Goal: Task Accomplishment & Management: Manage account settings

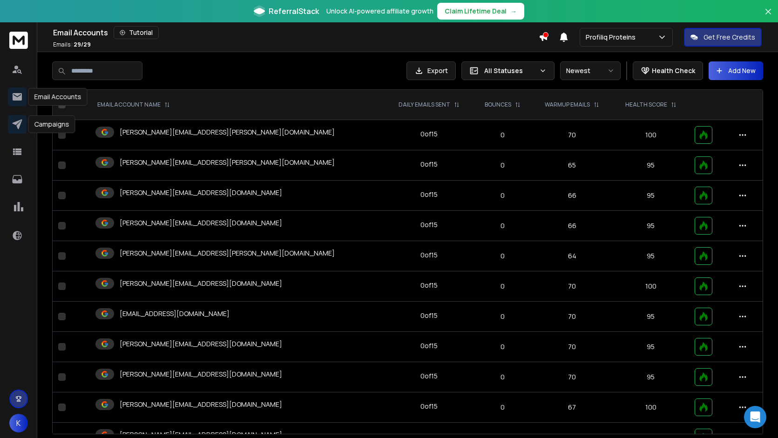
click at [15, 128] on icon at bounding box center [17, 124] width 11 height 11
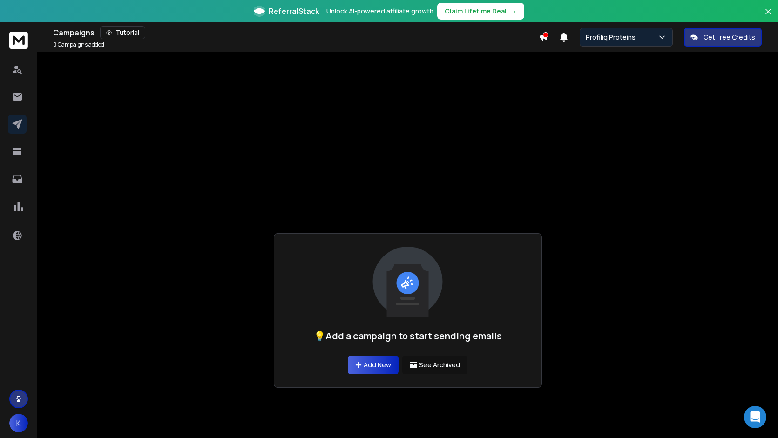
click at [622, 35] on p "Profiliq Proteins" at bounding box center [612, 37] width 54 height 9
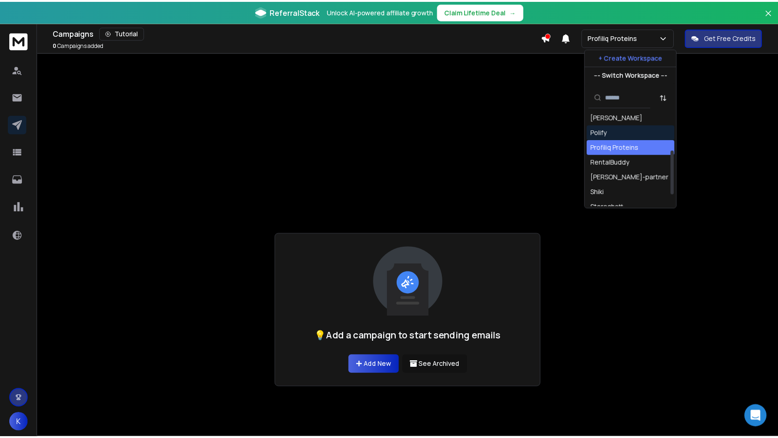
scroll to position [77, 0]
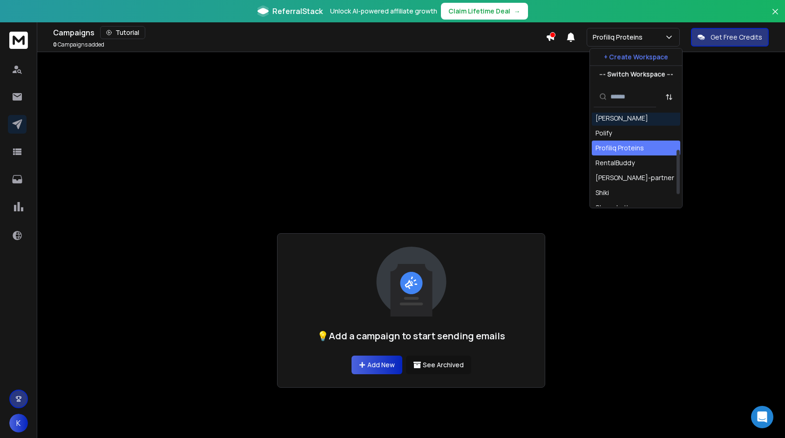
click at [623, 118] on div "[PERSON_NAME]" at bounding box center [621, 118] width 53 height 9
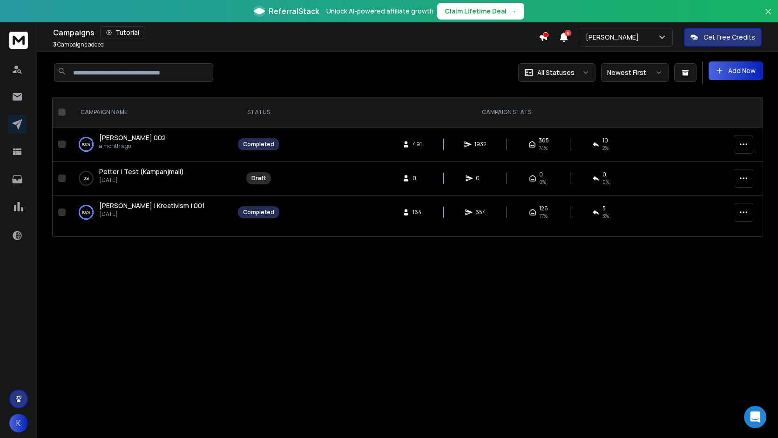
click at [138, 138] on span "[PERSON_NAME] 002" at bounding box center [132, 137] width 67 height 9
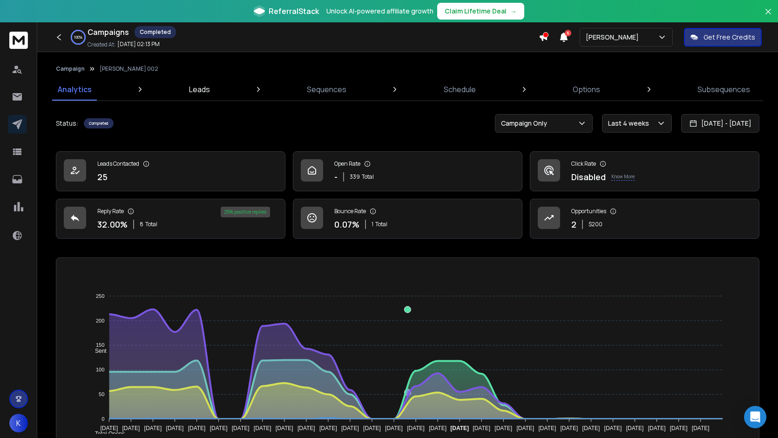
click at [200, 90] on p "Leads" at bounding box center [199, 89] width 21 height 11
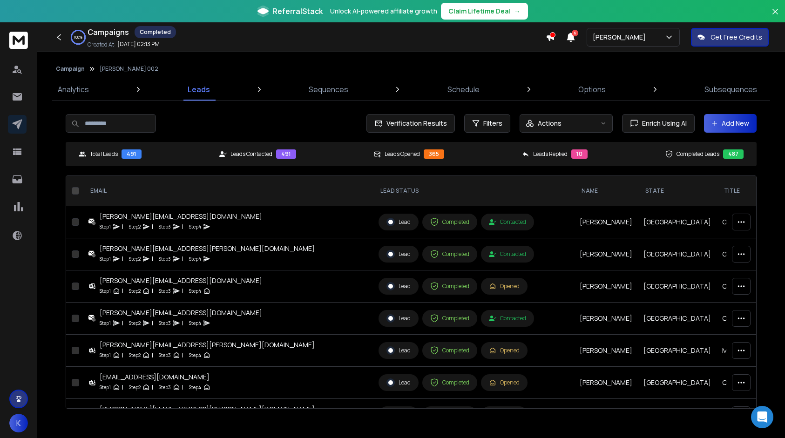
click at [730, 124] on button "Add New" at bounding box center [730, 123] width 53 height 19
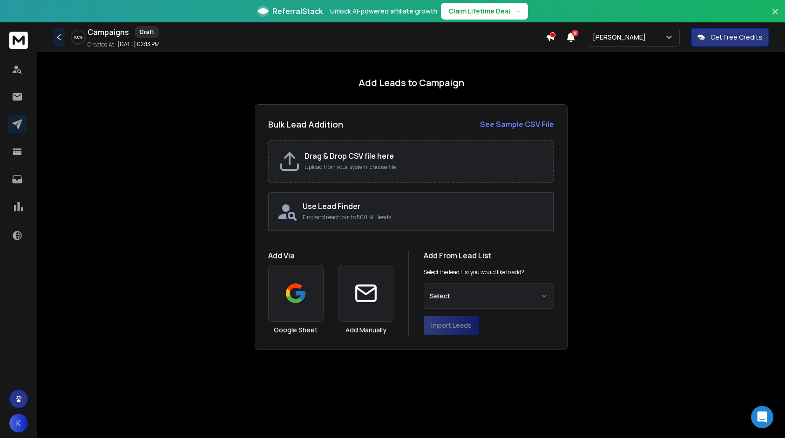
click at [62, 40] on icon at bounding box center [59, 37] width 8 height 8
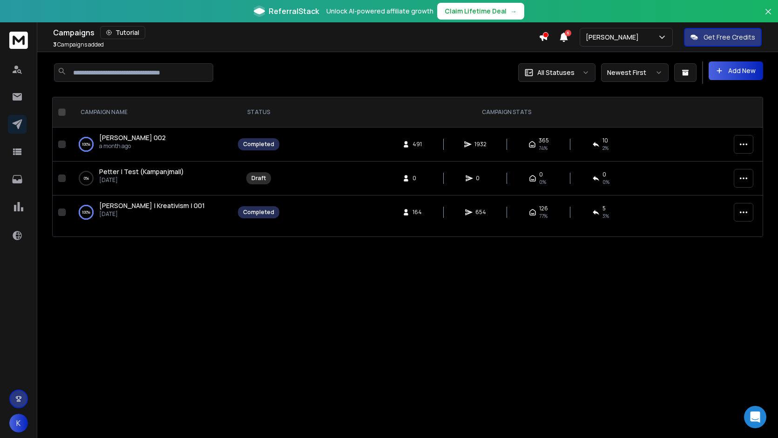
click at [135, 142] on link "[PERSON_NAME] 002" at bounding box center [132, 137] width 67 height 9
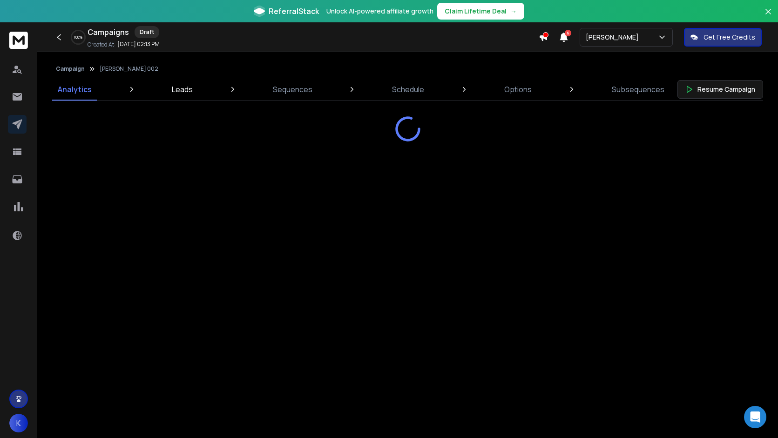
click at [183, 88] on p "Leads" at bounding box center [182, 89] width 21 height 11
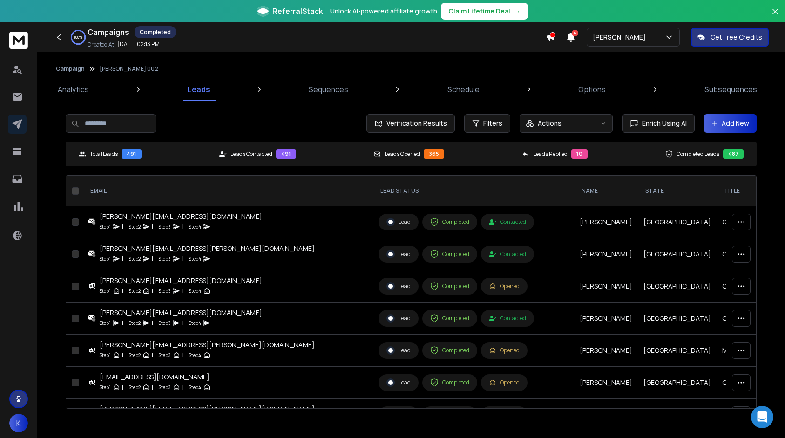
click at [420, 222] on div "Lead Completed Contacted" at bounding box center [473, 222] width 190 height 17
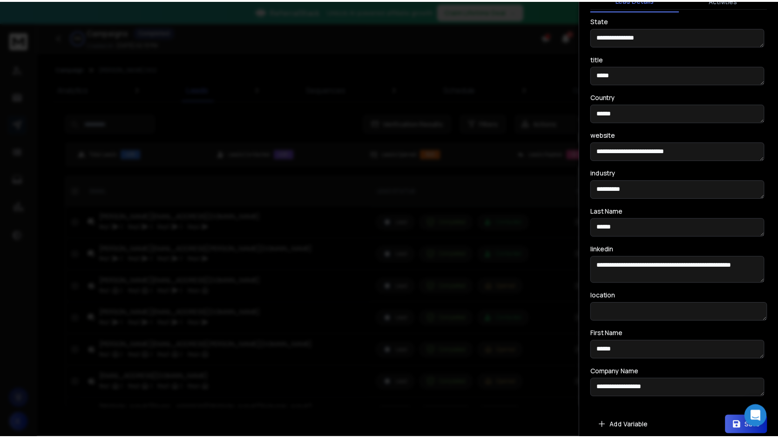
scroll to position [71, 0]
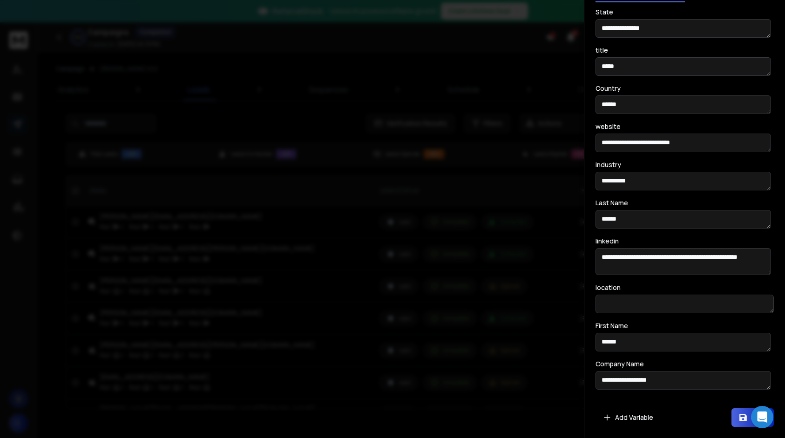
click at [388, 194] on div at bounding box center [392, 219] width 785 height 438
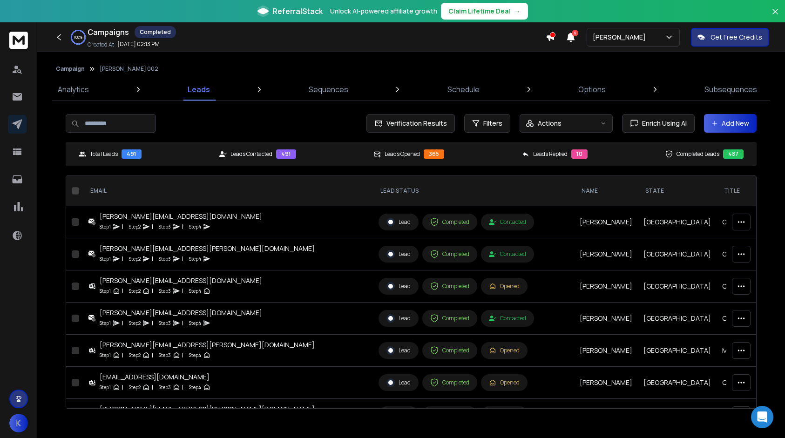
click at [732, 123] on button "Add New" at bounding box center [730, 123] width 53 height 19
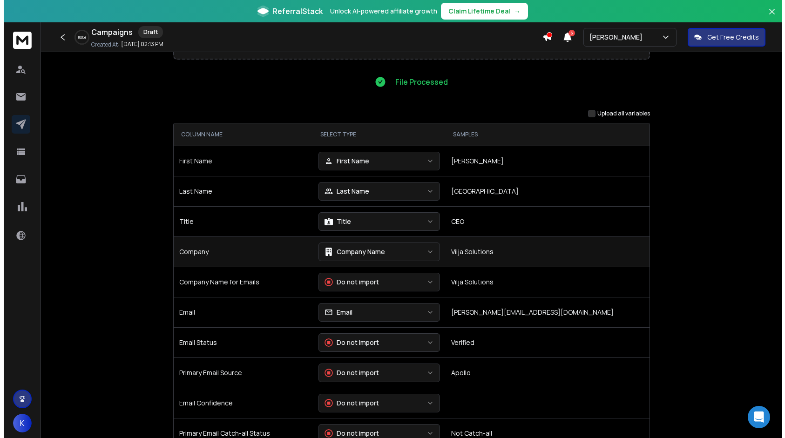
scroll to position [95, 0]
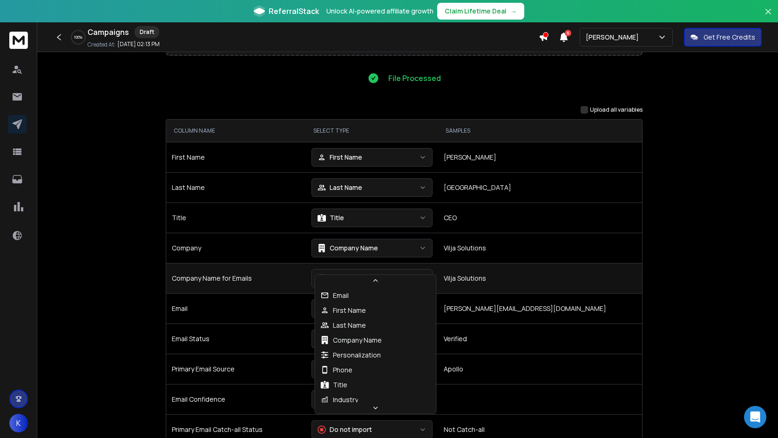
click at [368, 274] on div "Do not import" at bounding box center [344, 278] width 54 height 9
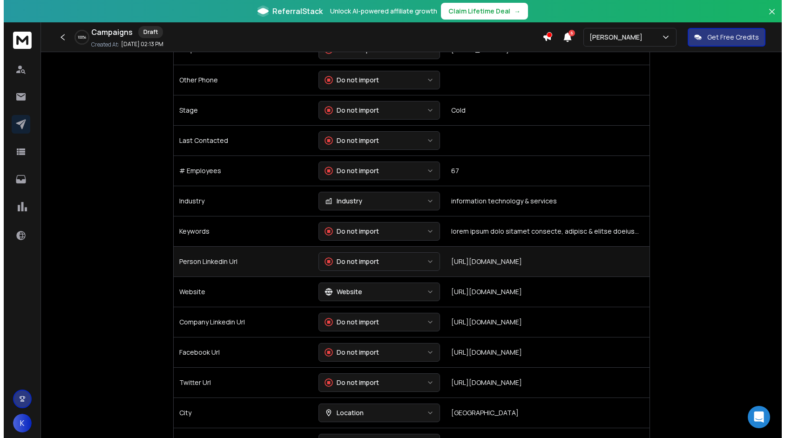
scroll to position [571, 0]
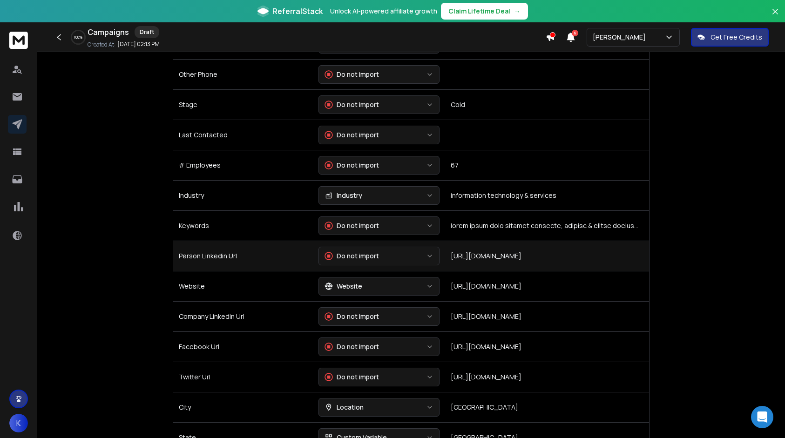
click at [352, 251] on div "Do not import" at bounding box center [351, 255] width 54 height 9
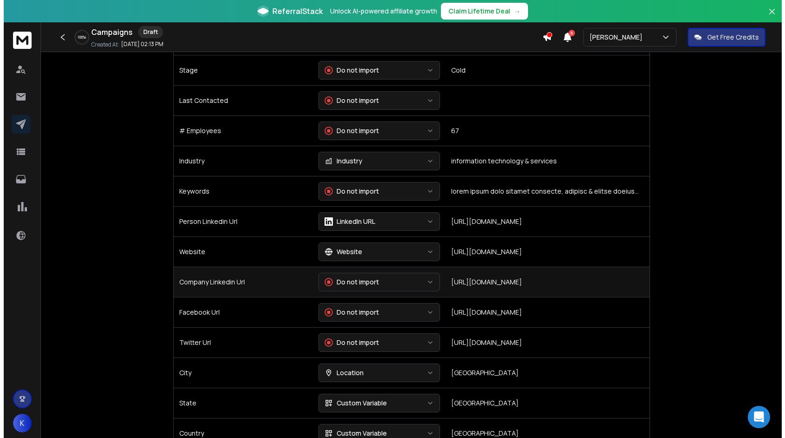
scroll to position [609, 0]
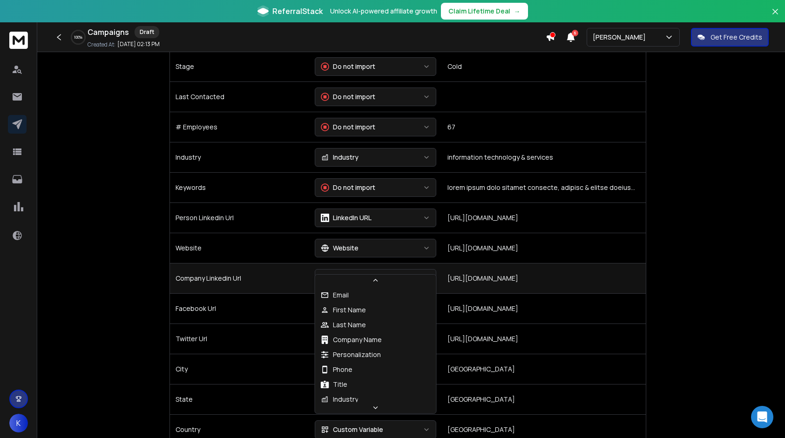
click at [347, 274] on div "Do not import" at bounding box center [348, 278] width 54 height 9
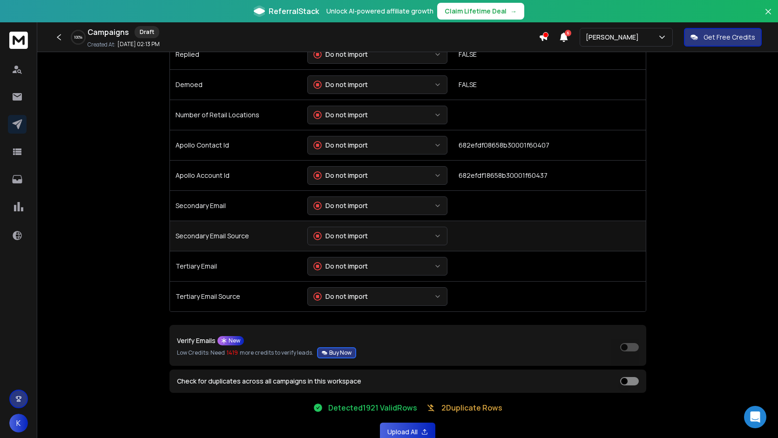
scroll to position [1501, 0]
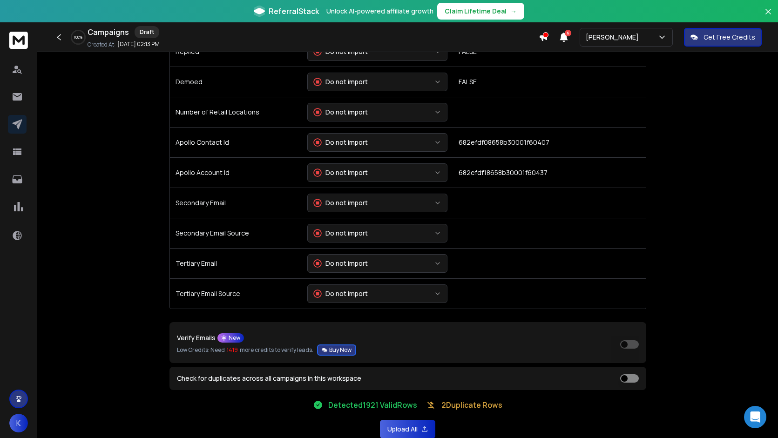
click at [627, 374] on button "Check for duplicates across all campaigns in this workspace" at bounding box center [629, 378] width 19 height 8
click at [630, 374] on button "Check for duplicates across all campaigns in this workspace" at bounding box center [629, 378] width 19 height 8
click at [404, 420] on button "Upload All" at bounding box center [407, 429] width 55 height 19
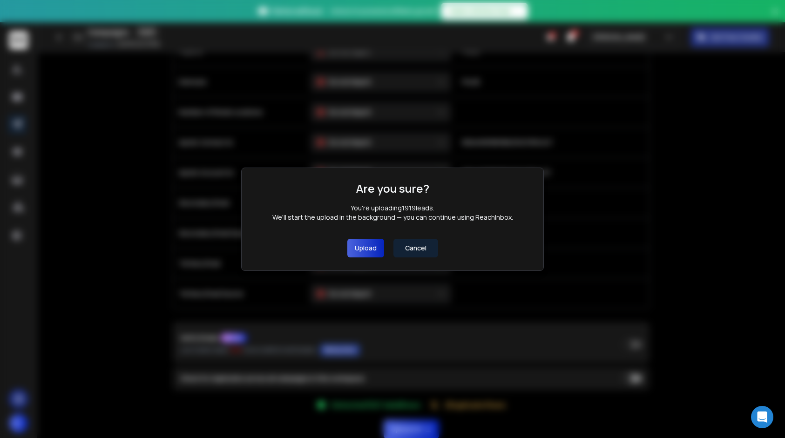
click at [369, 248] on button "Upload" at bounding box center [365, 248] width 37 height 19
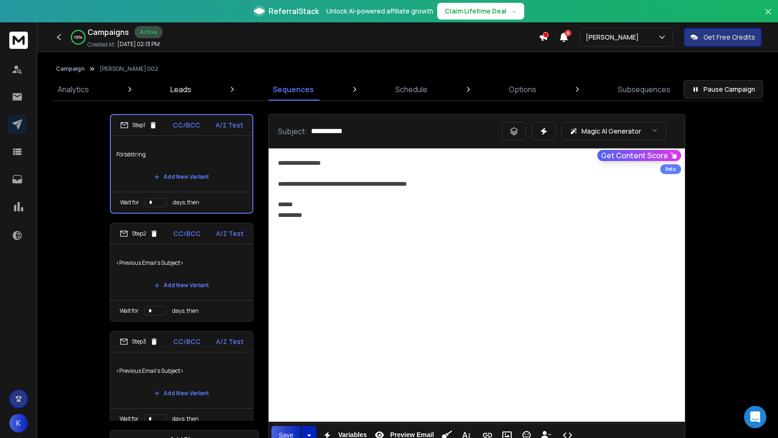
click at [182, 90] on p "Leads" at bounding box center [180, 89] width 21 height 11
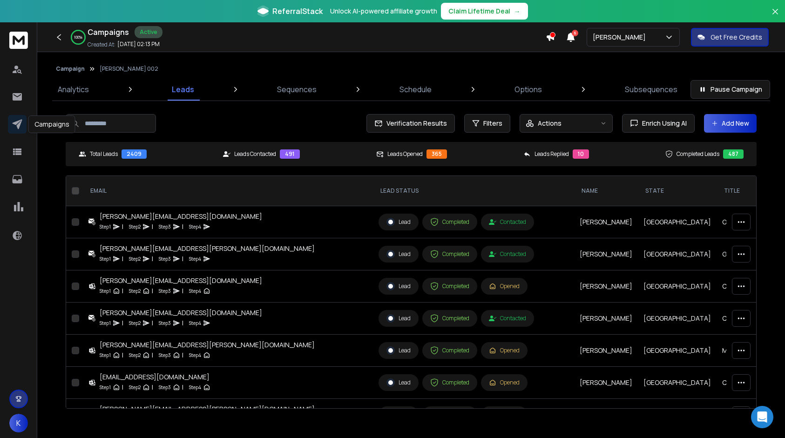
click at [20, 125] on icon at bounding box center [17, 125] width 10 height 10
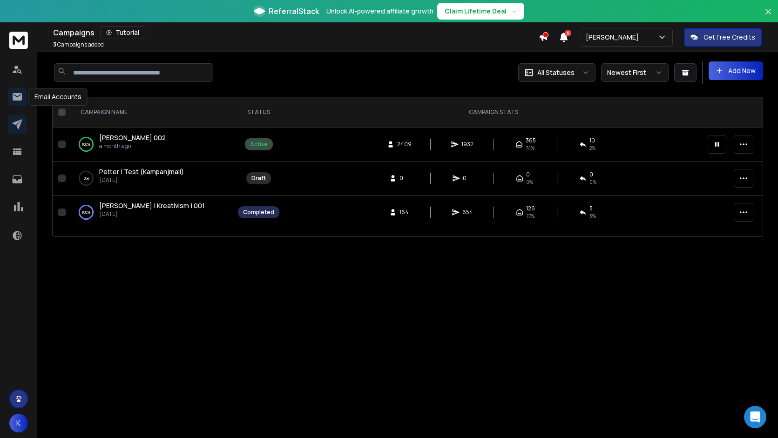
click at [16, 100] on icon at bounding box center [17, 96] width 9 height 7
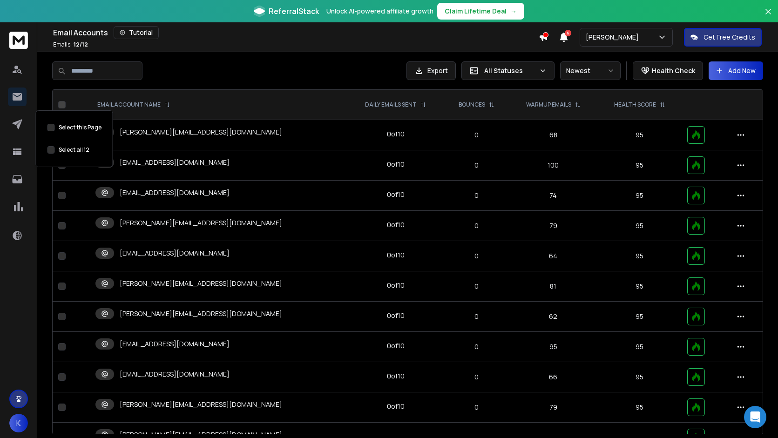
click at [58, 106] on button "Select this Page" at bounding box center [61, 104] width 7 height 7
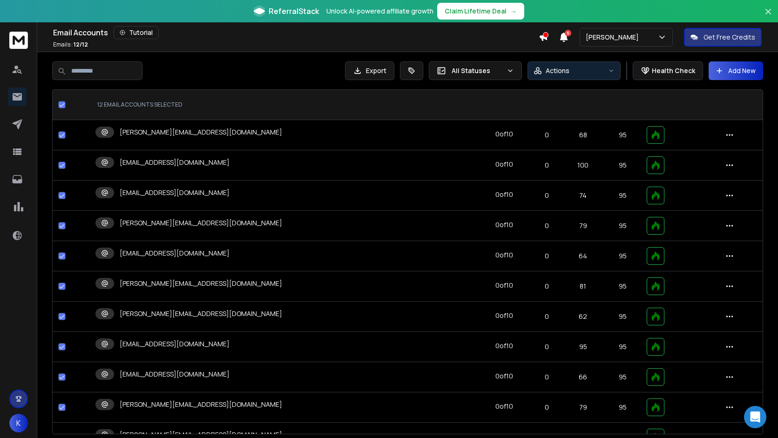
click at [567, 71] on p "Actions" at bounding box center [557, 70] width 24 height 9
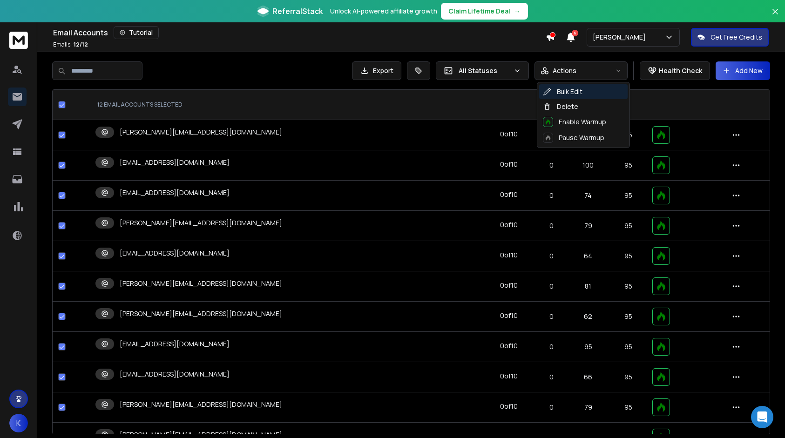
click at [576, 92] on div "Bulk Edit" at bounding box center [563, 91] width 40 height 9
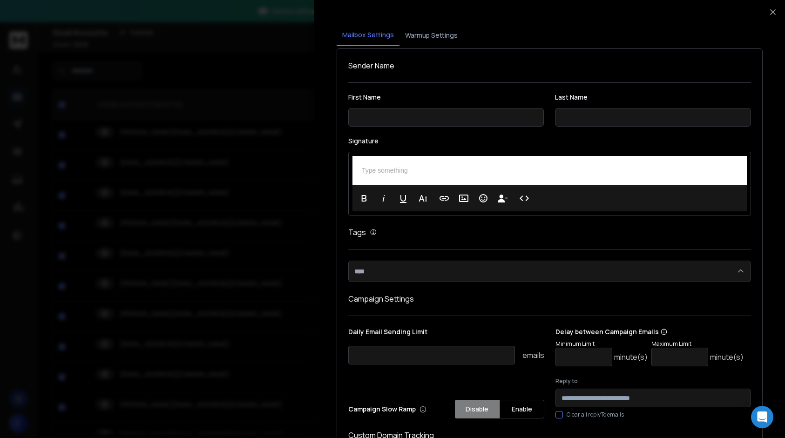
click at [444, 355] on input "number" at bounding box center [431, 355] width 166 height 19
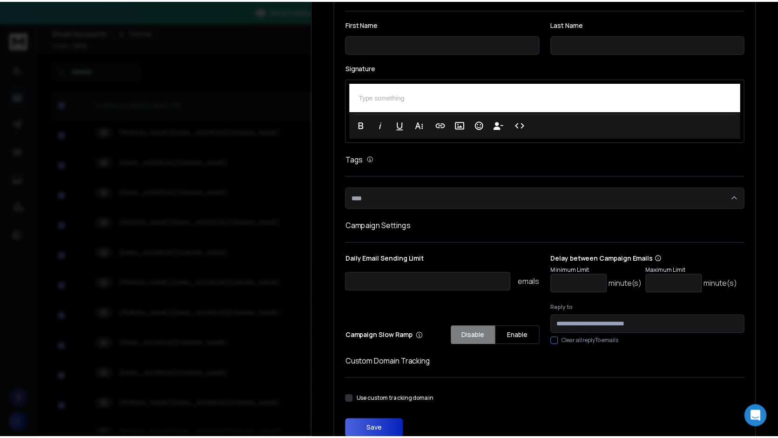
scroll to position [112, 0]
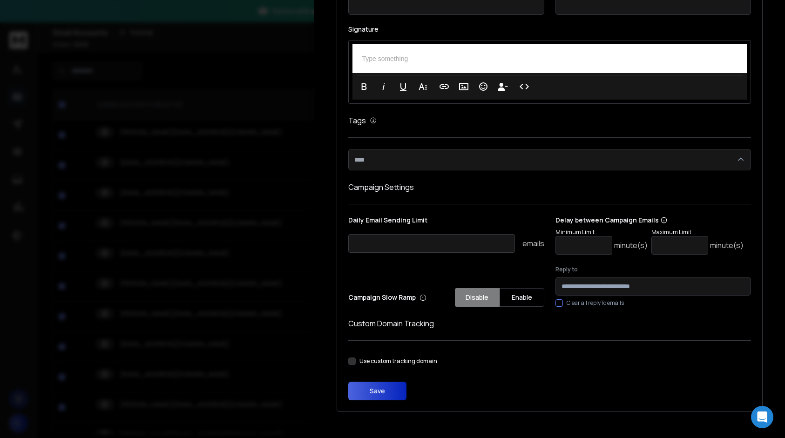
type input "**"
click at [372, 392] on button "Save" at bounding box center [377, 391] width 58 height 19
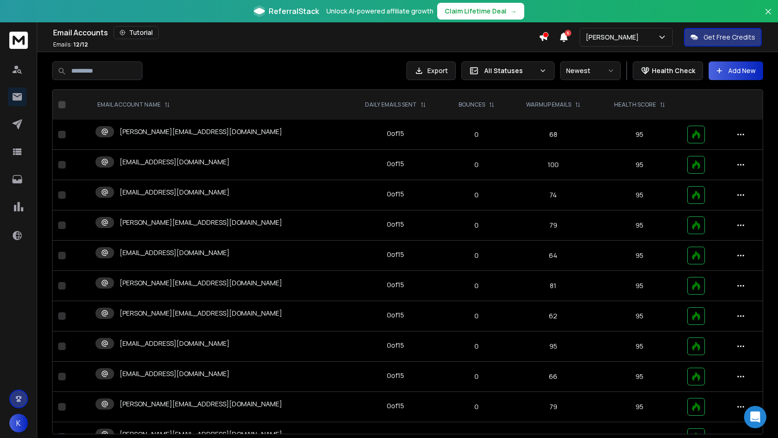
scroll to position [0, 0]
click at [18, 126] on icon at bounding box center [17, 125] width 10 height 10
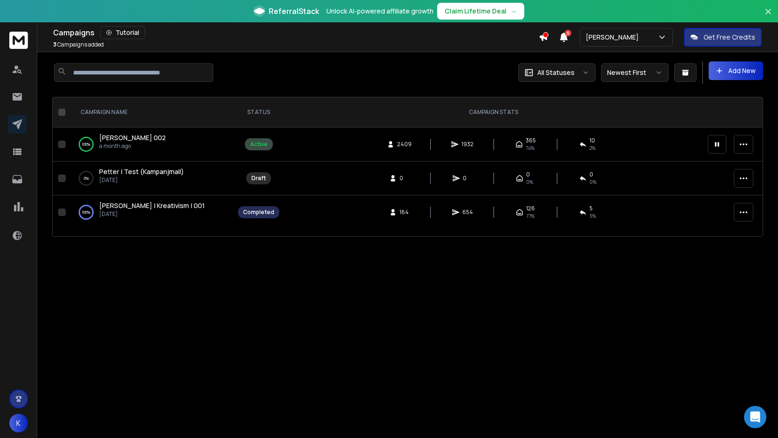
click at [143, 139] on span "[PERSON_NAME] 002" at bounding box center [132, 137] width 67 height 9
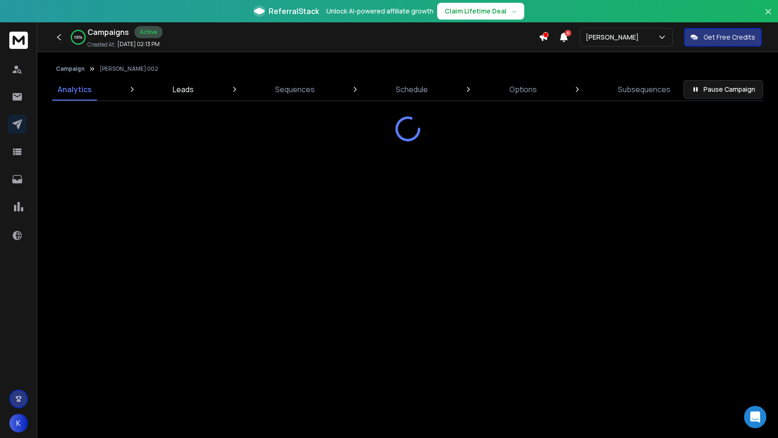
click at [187, 93] on p "Leads" at bounding box center [183, 89] width 21 height 11
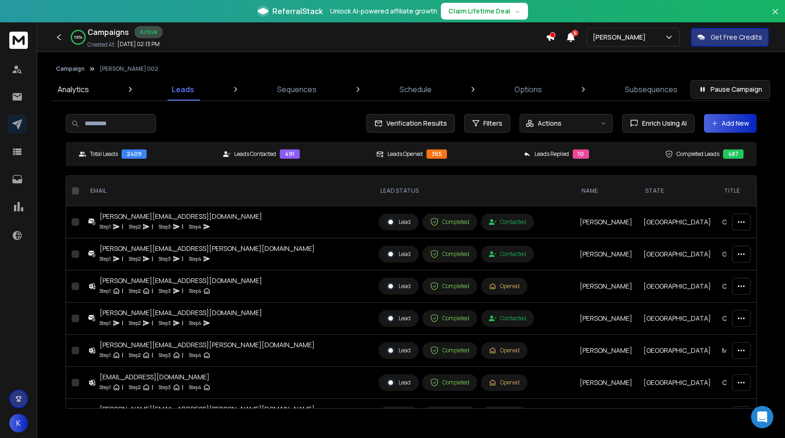
click at [68, 90] on p "Analytics" at bounding box center [73, 89] width 31 height 11
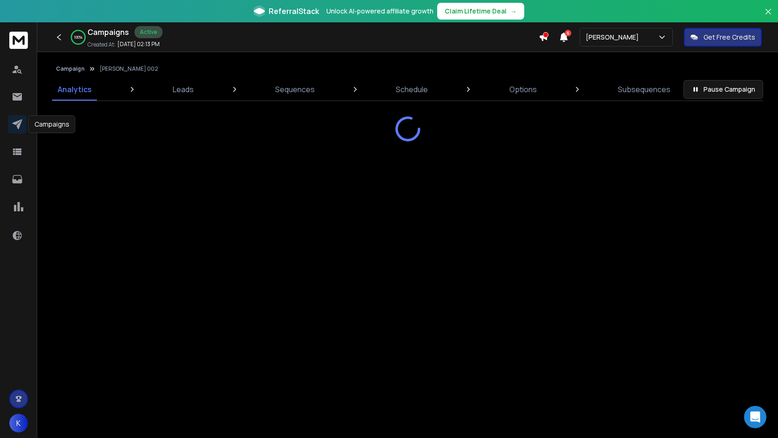
click at [13, 124] on icon at bounding box center [17, 124] width 11 height 11
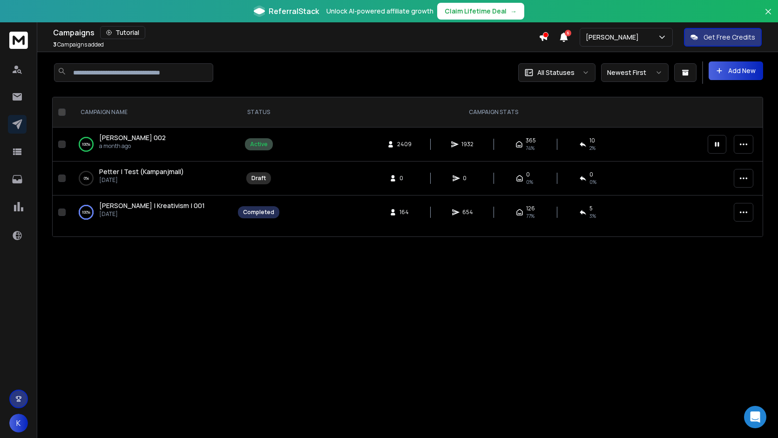
click at [125, 140] on span "[PERSON_NAME] 002" at bounding box center [132, 137] width 67 height 9
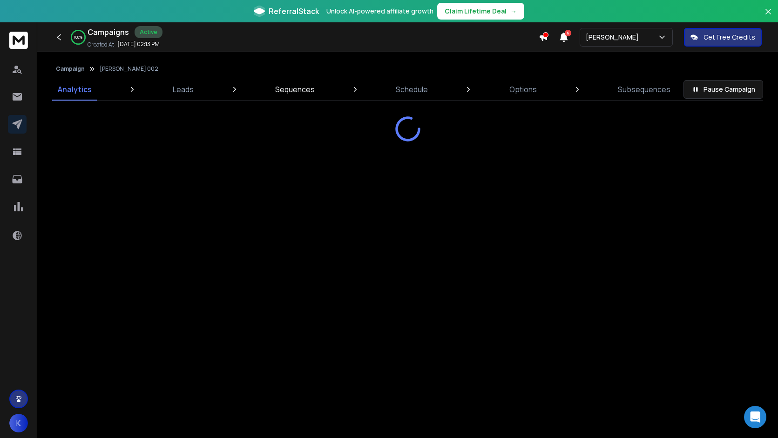
click at [287, 91] on p "Sequences" at bounding box center [295, 89] width 40 height 11
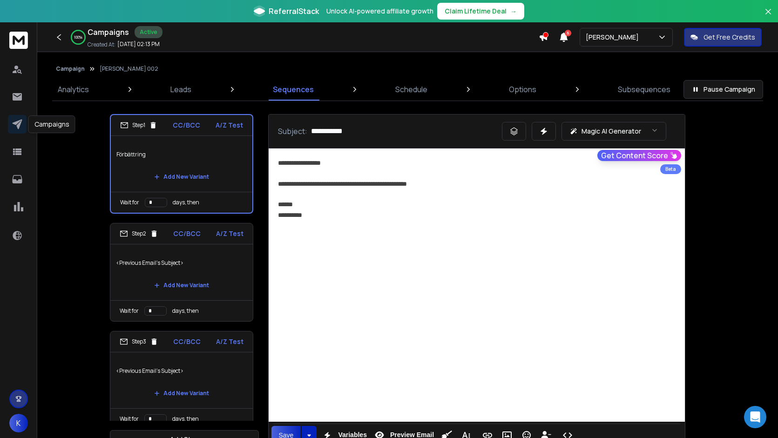
click at [23, 124] on link at bounding box center [17, 124] width 19 height 19
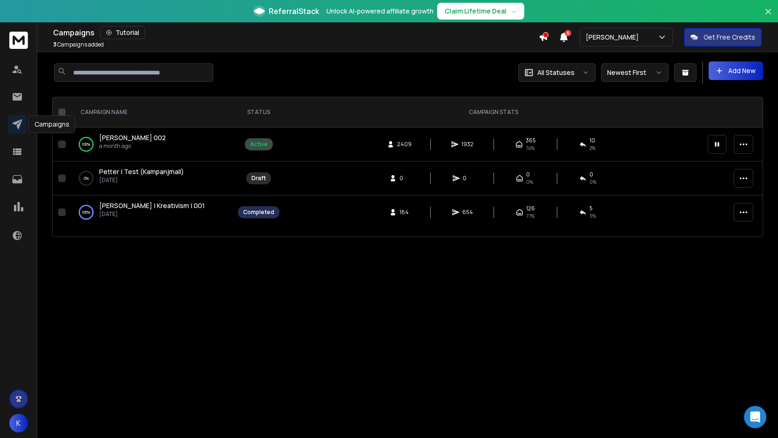
click at [19, 124] on icon at bounding box center [17, 125] width 10 height 10
click at [13, 91] on link at bounding box center [17, 96] width 19 height 19
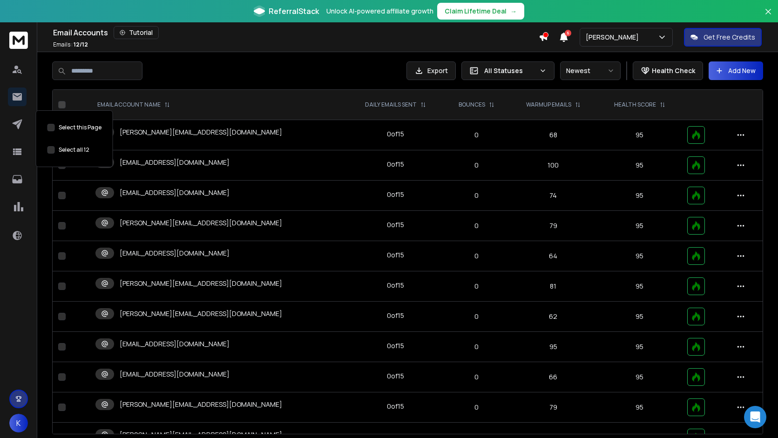
click at [61, 105] on button "Select this Page" at bounding box center [61, 104] width 7 height 7
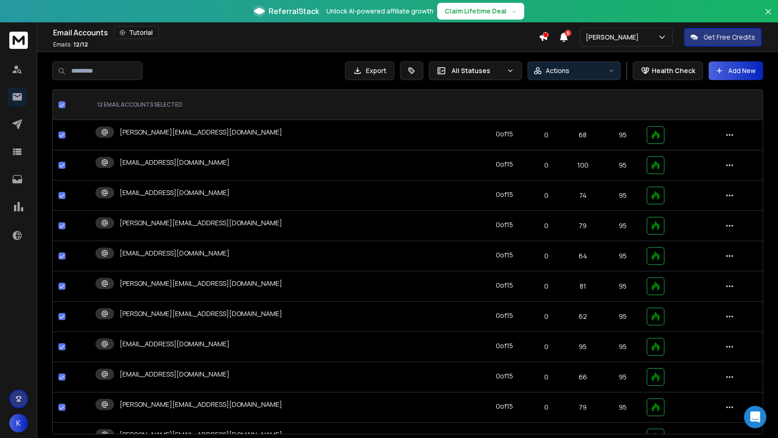
click at [567, 71] on p "Actions" at bounding box center [557, 70] width 24 height 9
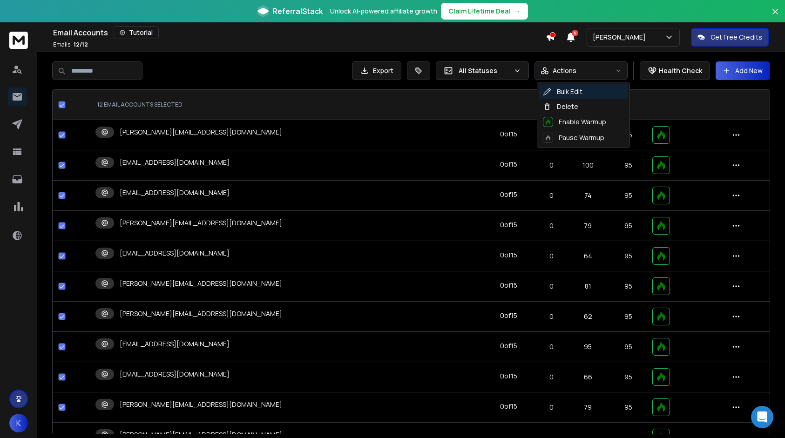
click at [581, 94] on div "Bulk Edit" at bounding box center [563, 91] width 40 height 9
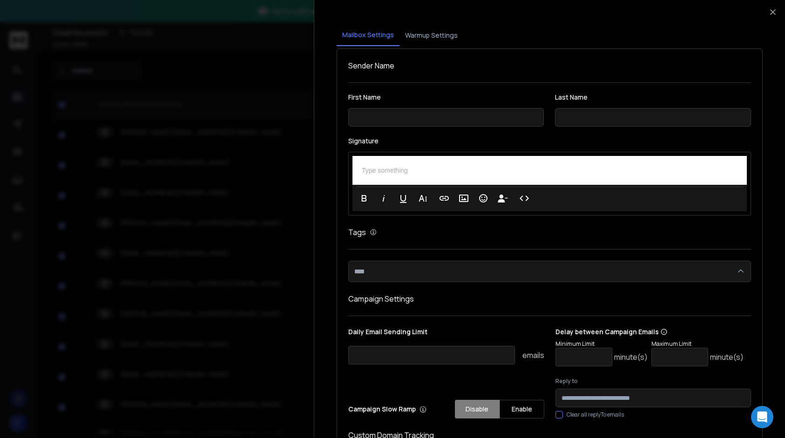
click at [373, 356] on input "number" at bounding box center [431, 355] width 166 height 19
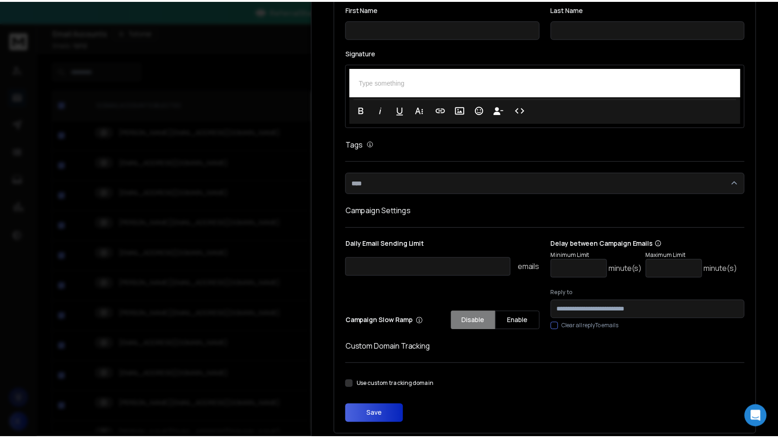
scroll to position [112, 0]
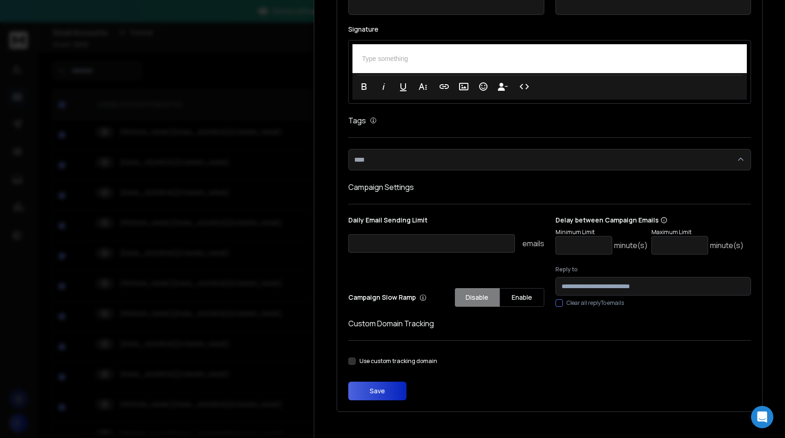
type input "**"
click at [383, 394] on button "Save" at bounding box center [377, 391] width 58 height 19
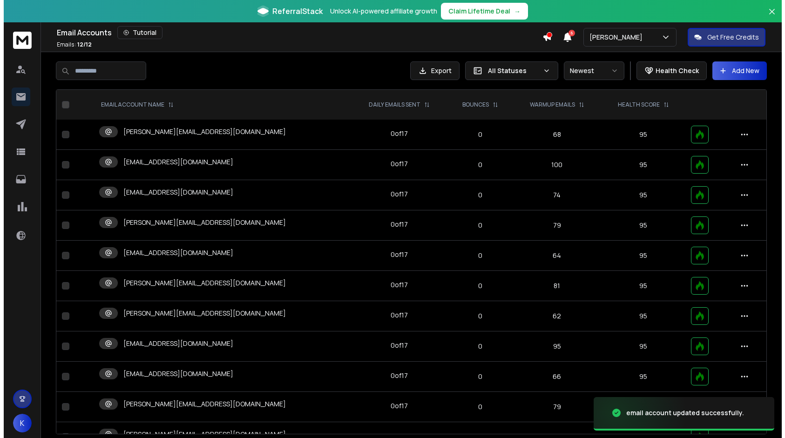
scroll to position [0, 0]
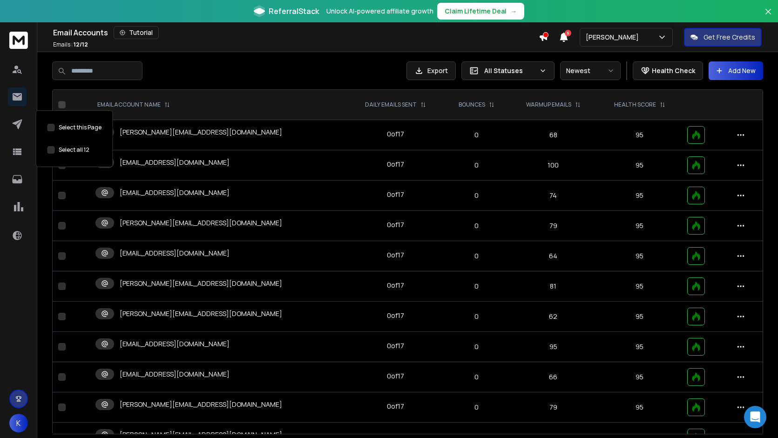
click at [60, 130] on label "Select this Page" at bounding box center [80, 127] width 43 height 7
click at [53, 149] on button "Select this Page" at bounding box center [50, 149] width 7 height 7
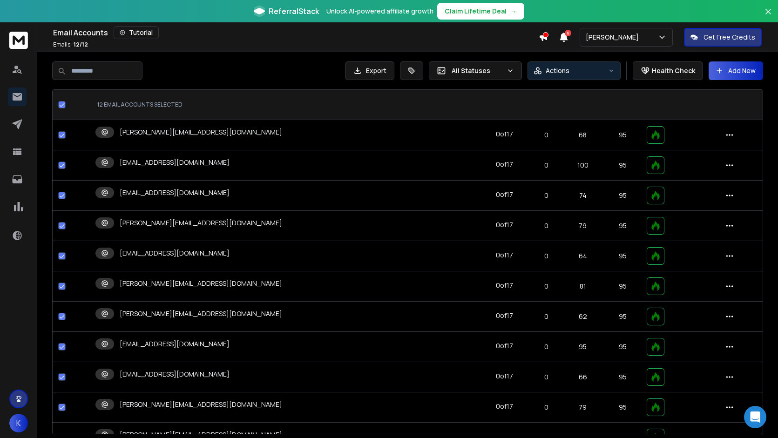
click at [570, 75] on button "Actions" at bounding box center [573, 70] width 93 height 19
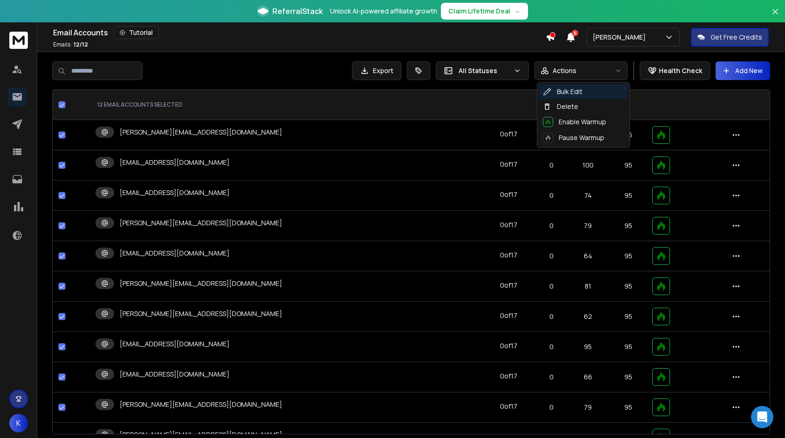
click at [583, 87] on div "Bulk Edit" at bounding box center [583, 91] width 88 height 15
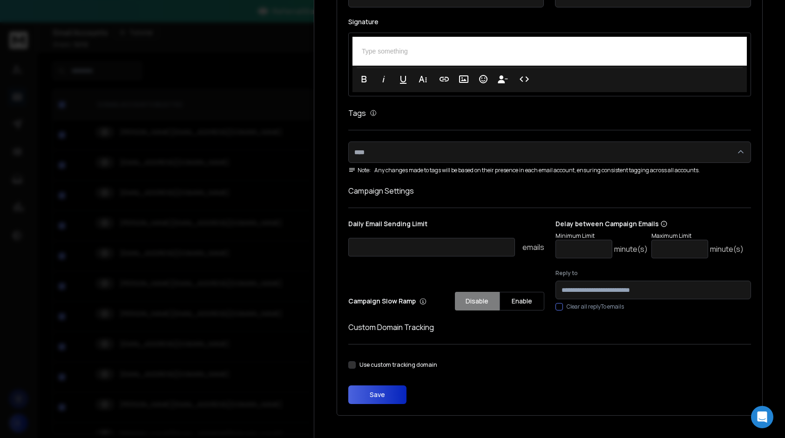
scroll to position [121, 0]
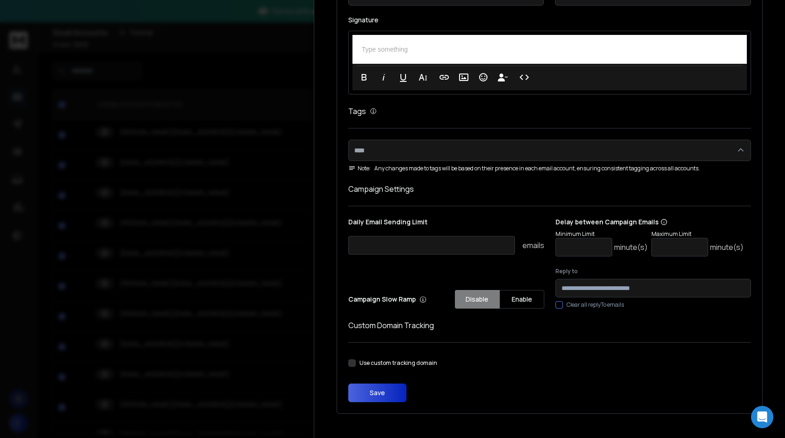
click at [407, 243] on input "number" at bounding box center [431, 245] width 166 height 19
type input "**"
click at [368, 392] on button "Save" at bounding box center [377, 392] width 58 height 19
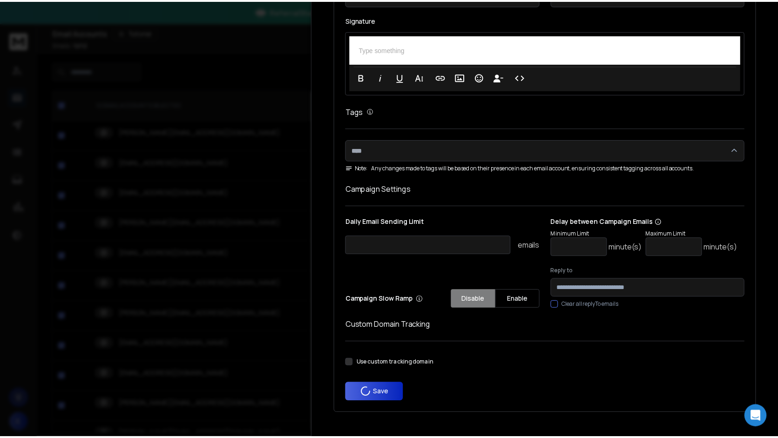
scroll to position [112, 0]
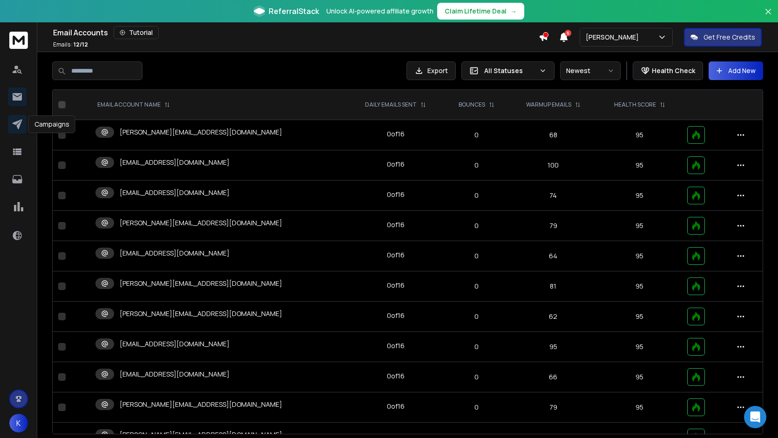
click at [12, 121] on icon at bounding box center [17, 124] width 11 height 11
